Goal: Communication & Community: Answer question/provide support

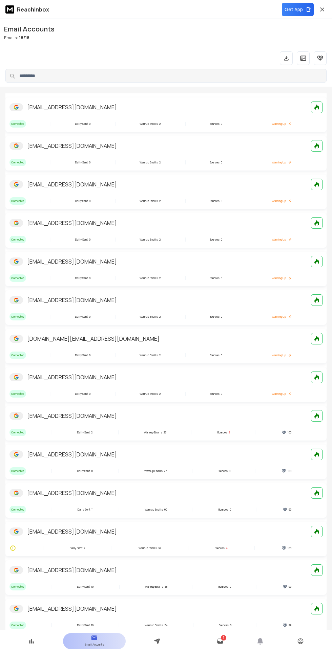
scroll to position [38, 0]
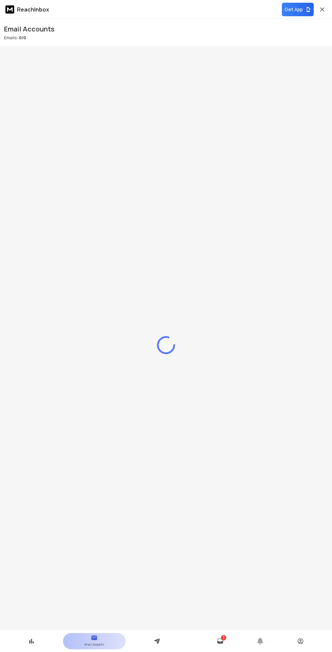
scroll to position [38, 0]
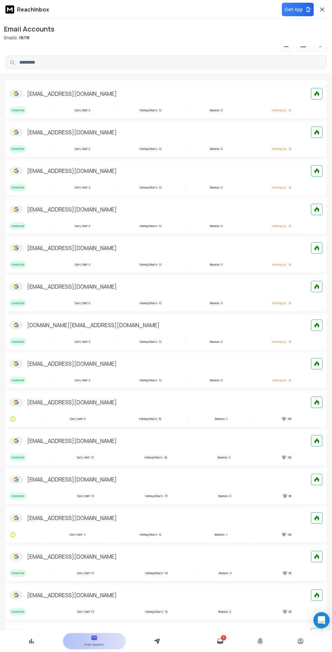
click at [218, 639] on icon at bounding box center [220, 641] width 7 height 7
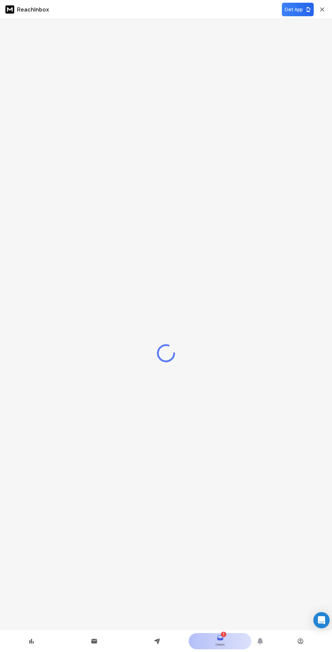
scroll to position [19, 0]
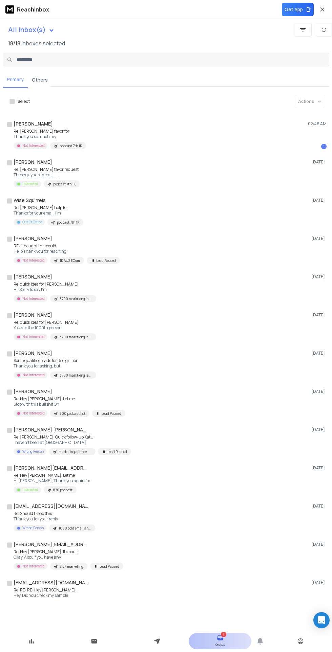
click at [184, 129] on div "Re: Darryn Quick favor for Thank you so much my Not Interested podcast 7th 1K 1" at bounding box center [170, 139] width 313 height 21
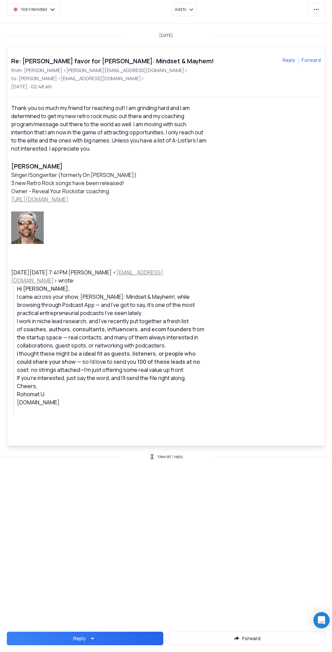
click at [92, 639] on icon "button" at bounding box center [92, 639] width 3 height 2
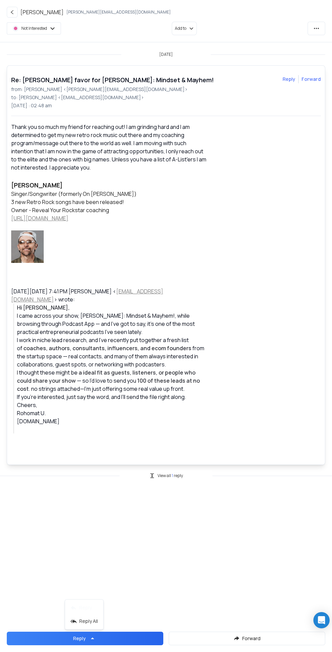
click at [128, 641] on div "Reply" at bounding box center [85, 638] width 146 height 8
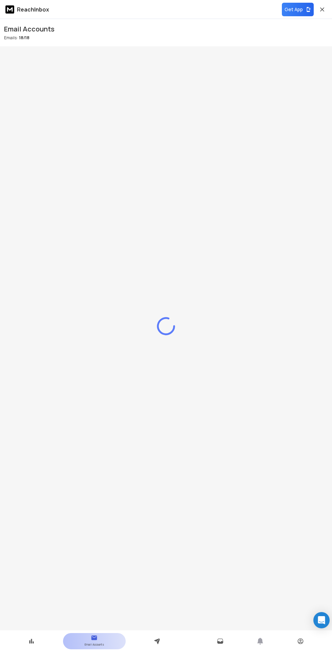
scroll to position [19, 0]
